Goal: Task Accomplishment & Management: Manage account settings

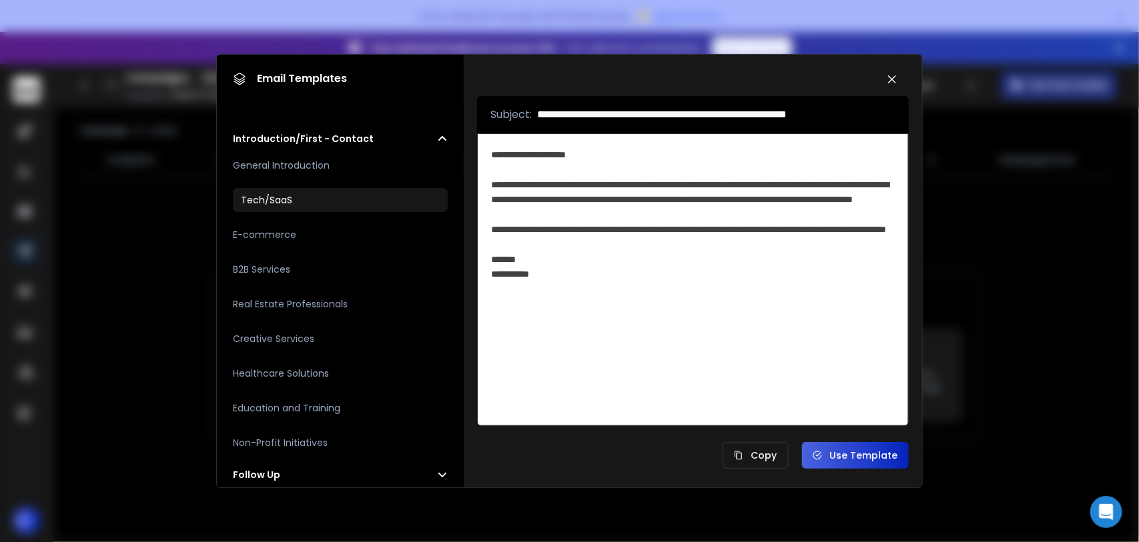
click at [1006, 325] on div "**********" at bounding box center [569, 271] width 968 height 460
click at [885, 83] on div at bounding box center [693, 79] width 432 height 33
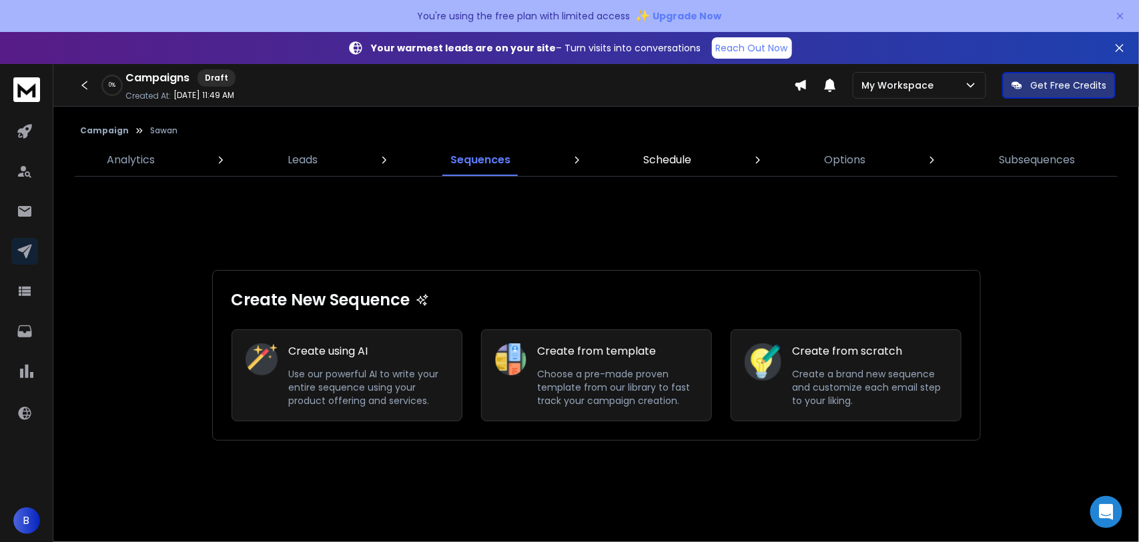
click at [644, 157] on p "Schedule" at bounding box center [668, 160] width 48 height 16
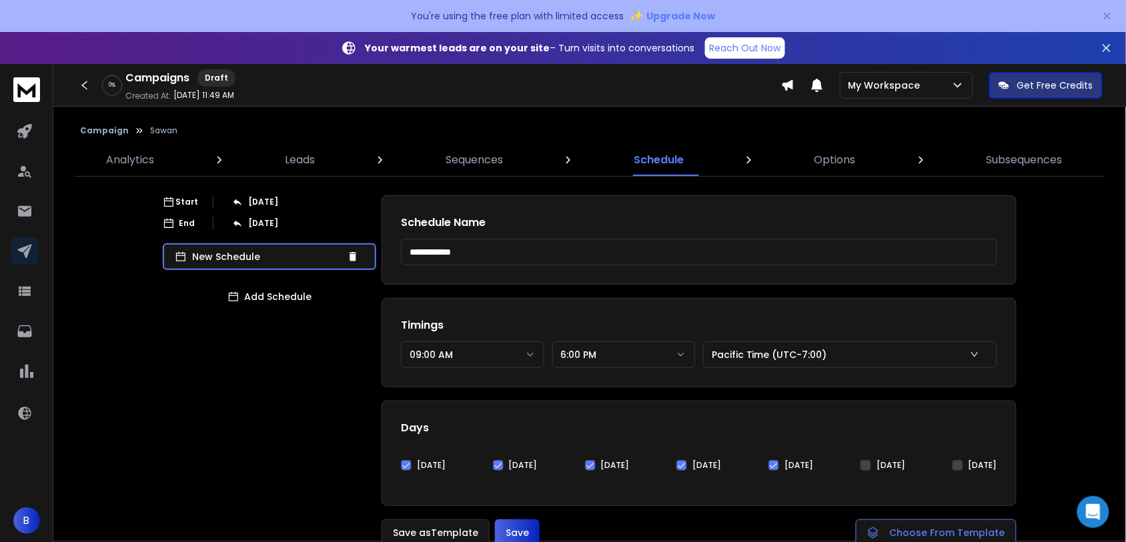
scroll to position [23, 0]
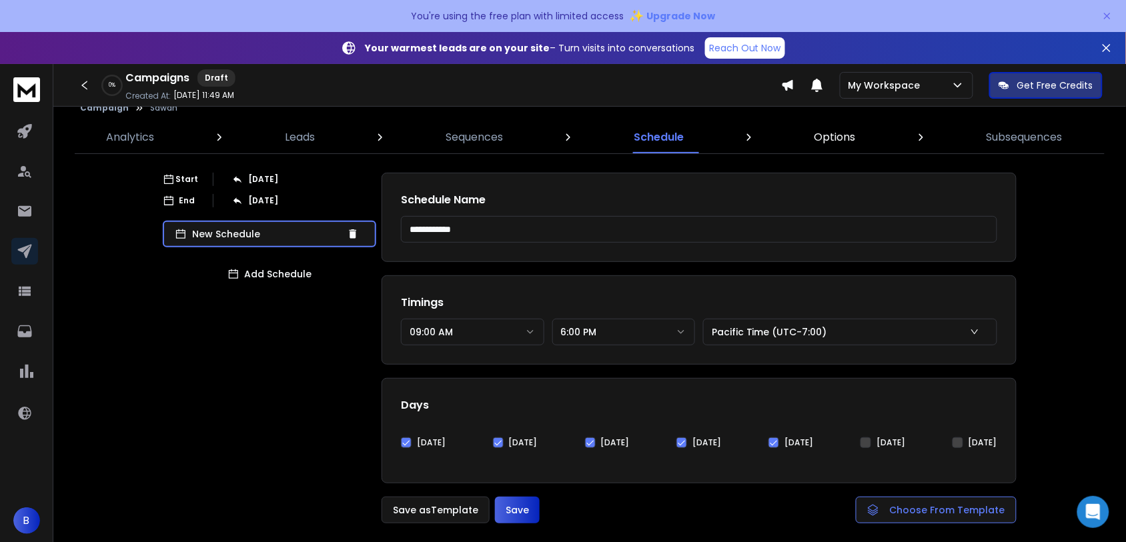
click at [815, 142] on p "Options" at bounding box center [835, 137] width 41 height 16
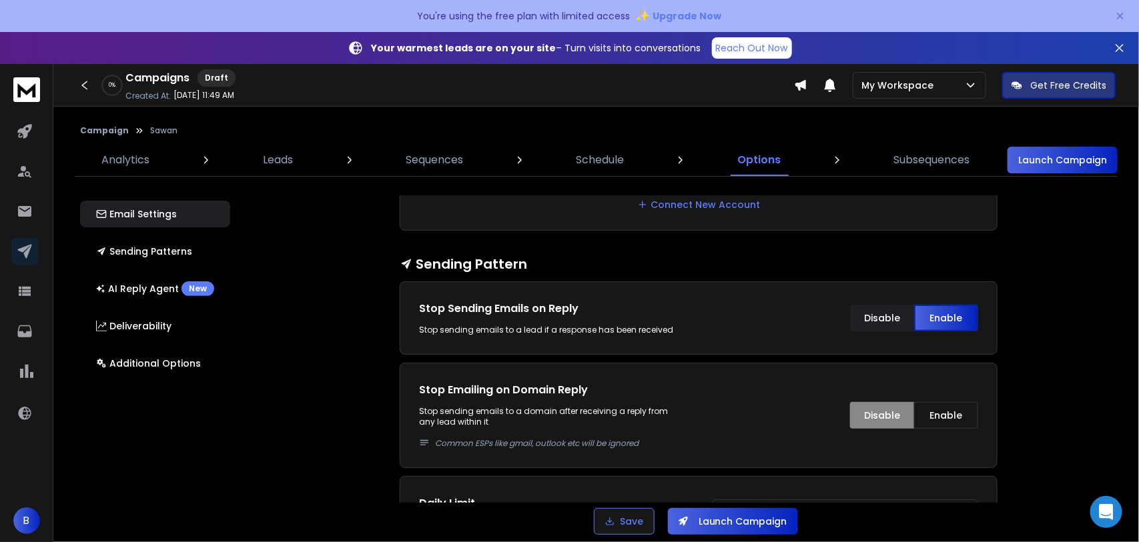
scroll to position [167, 0]
click at [594, 161] on p "Schedule" at bounding box center [600, 160] width 48 height 16
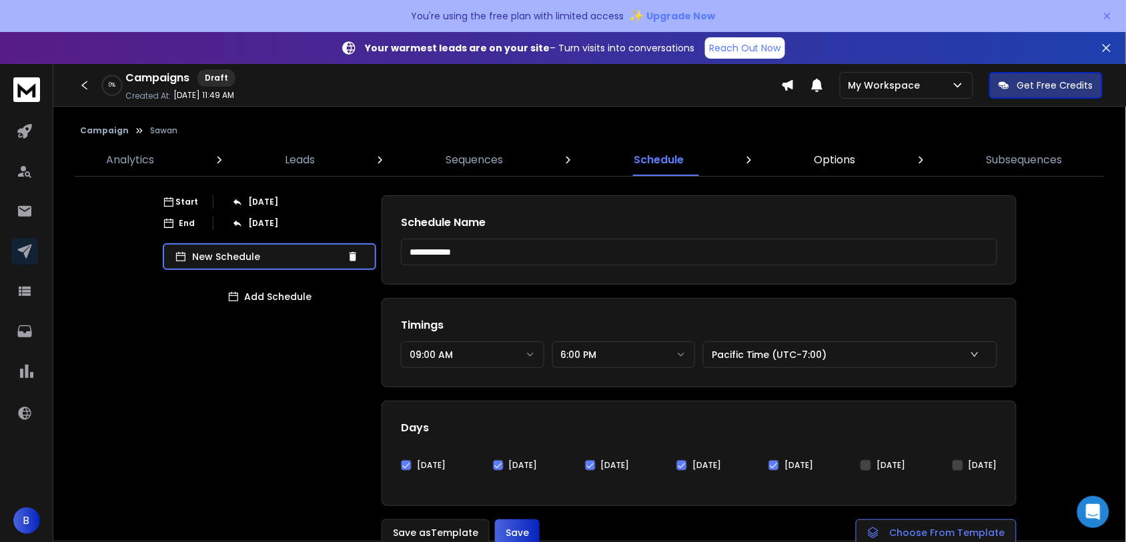
click at [861, 161] on link "Options" at bounding box center [835, 160] width 57 height 32
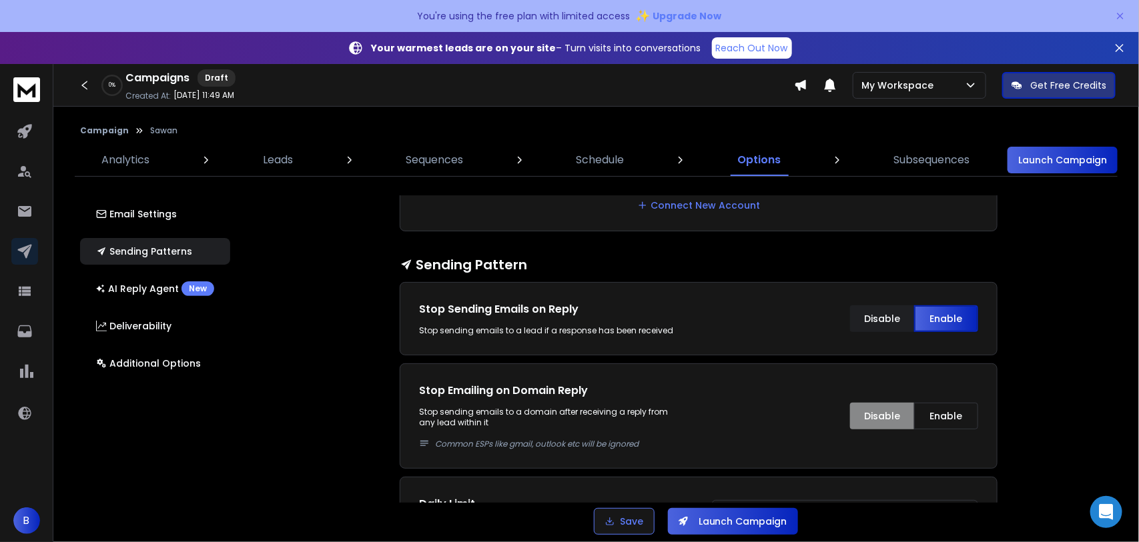
scroll to position [500, 0]
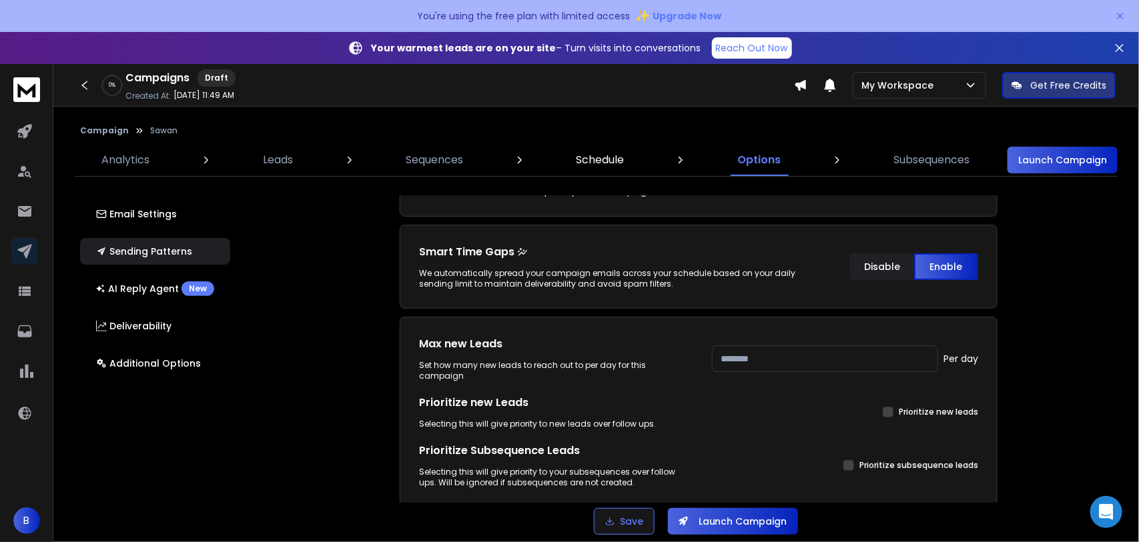
click at [620, 152] on p "Schedule" at bounding box center [600, 160] width 48 height 16
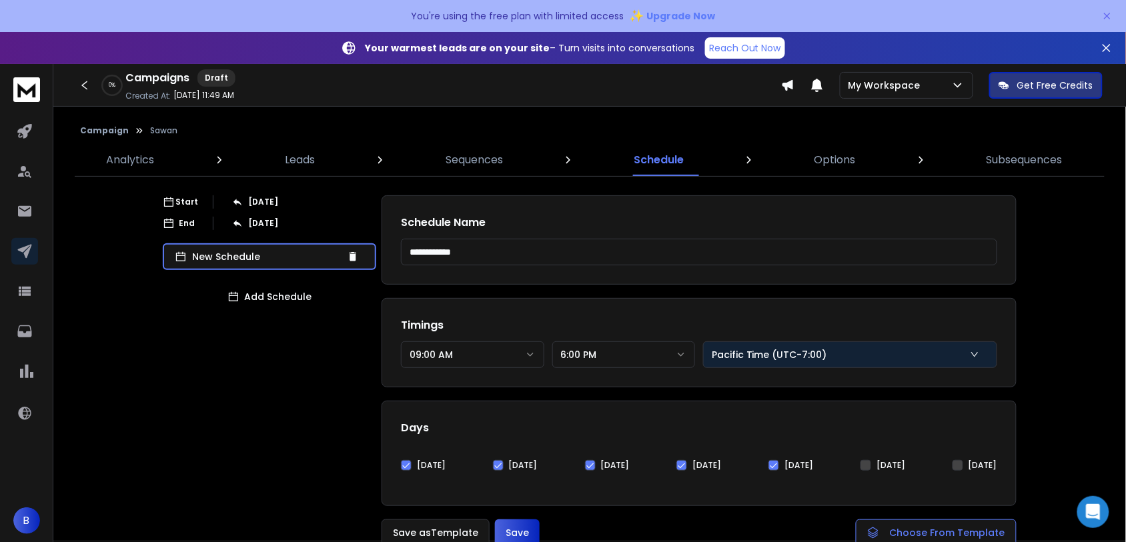
click at [815, 342] on button "Pacific Time (UTC-7:00)" at bounding box center [850, 355] width 294 height 27
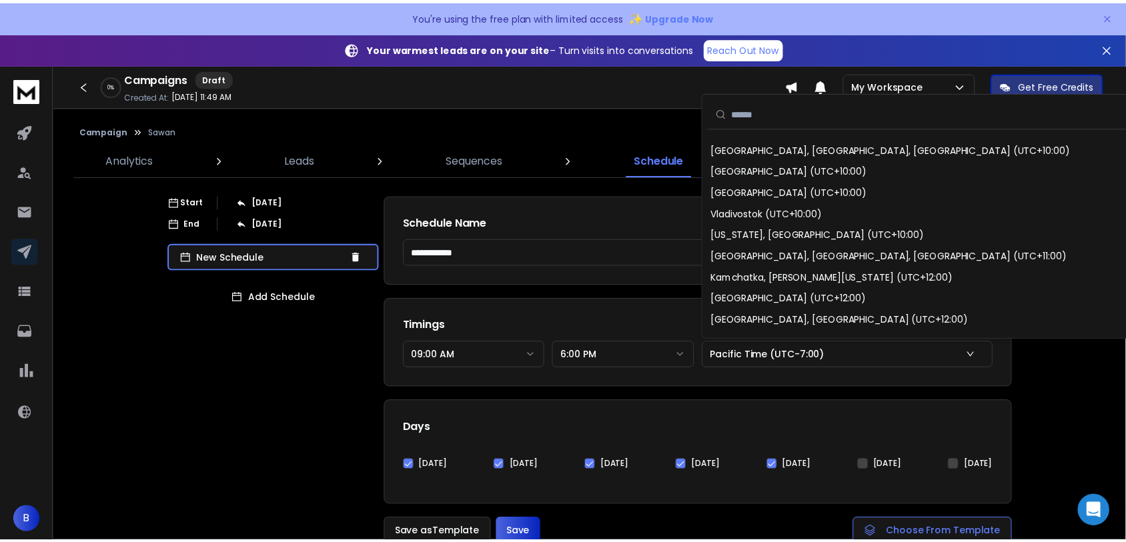
scroll to position [1528, 0]
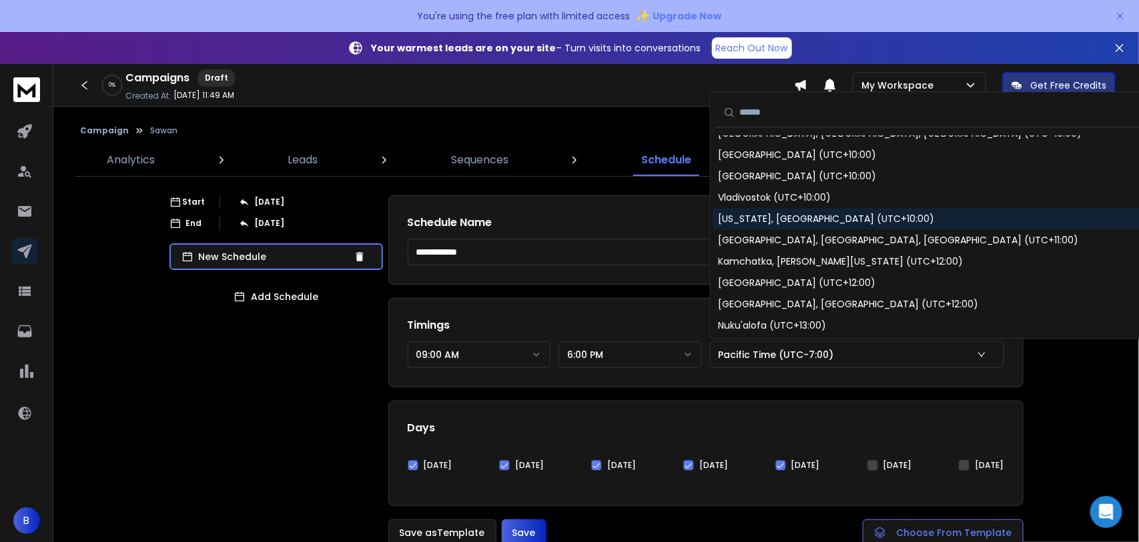
click at [291, 366] on div "**********" at bounding box center [596, 370] width 854 height 351
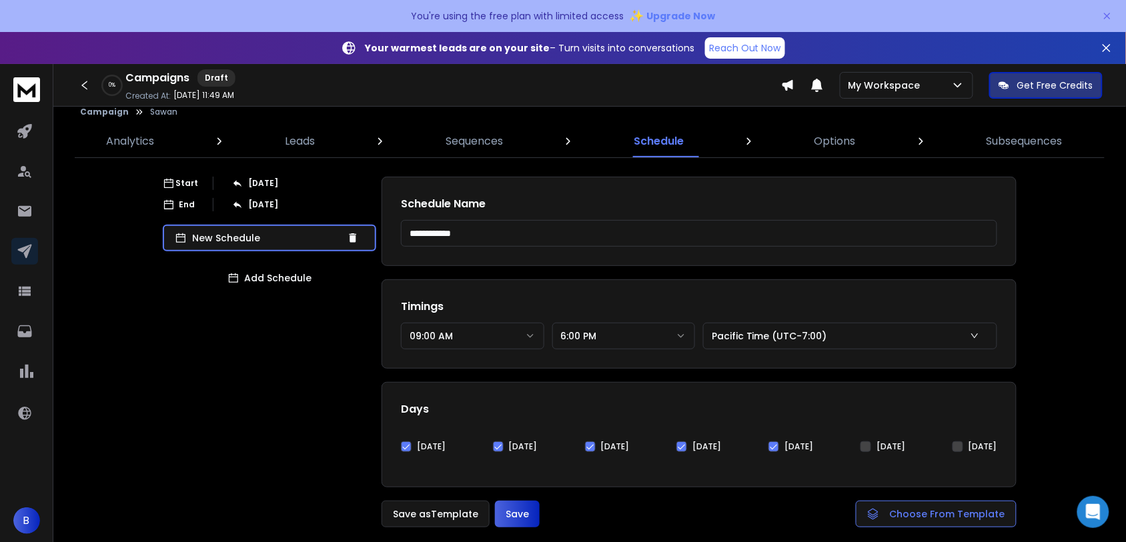
scroll to position [23, 0]
